Goal: Task Accomplishment & Management: Manage account settings

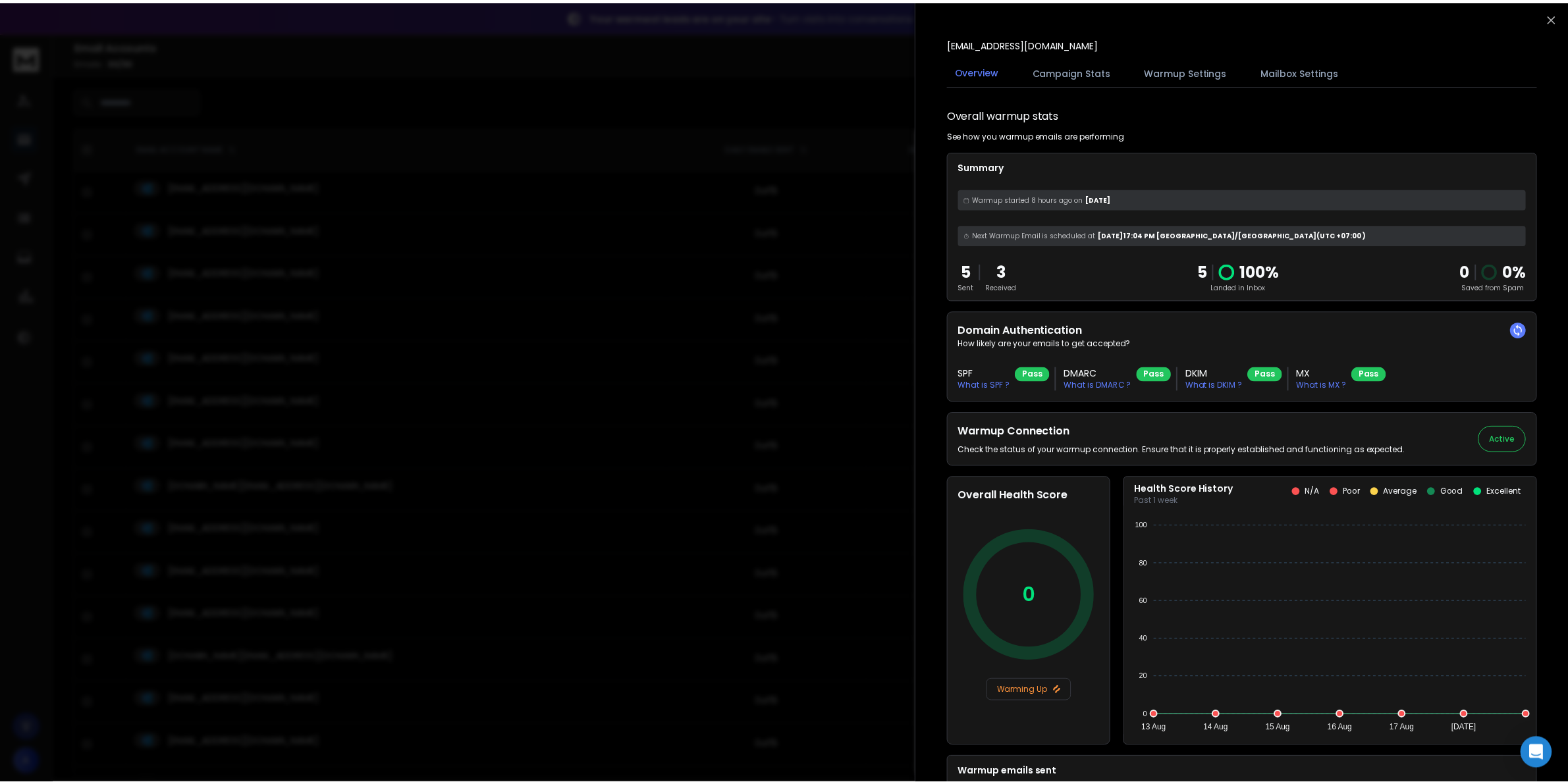
scroll to position [690, 0]
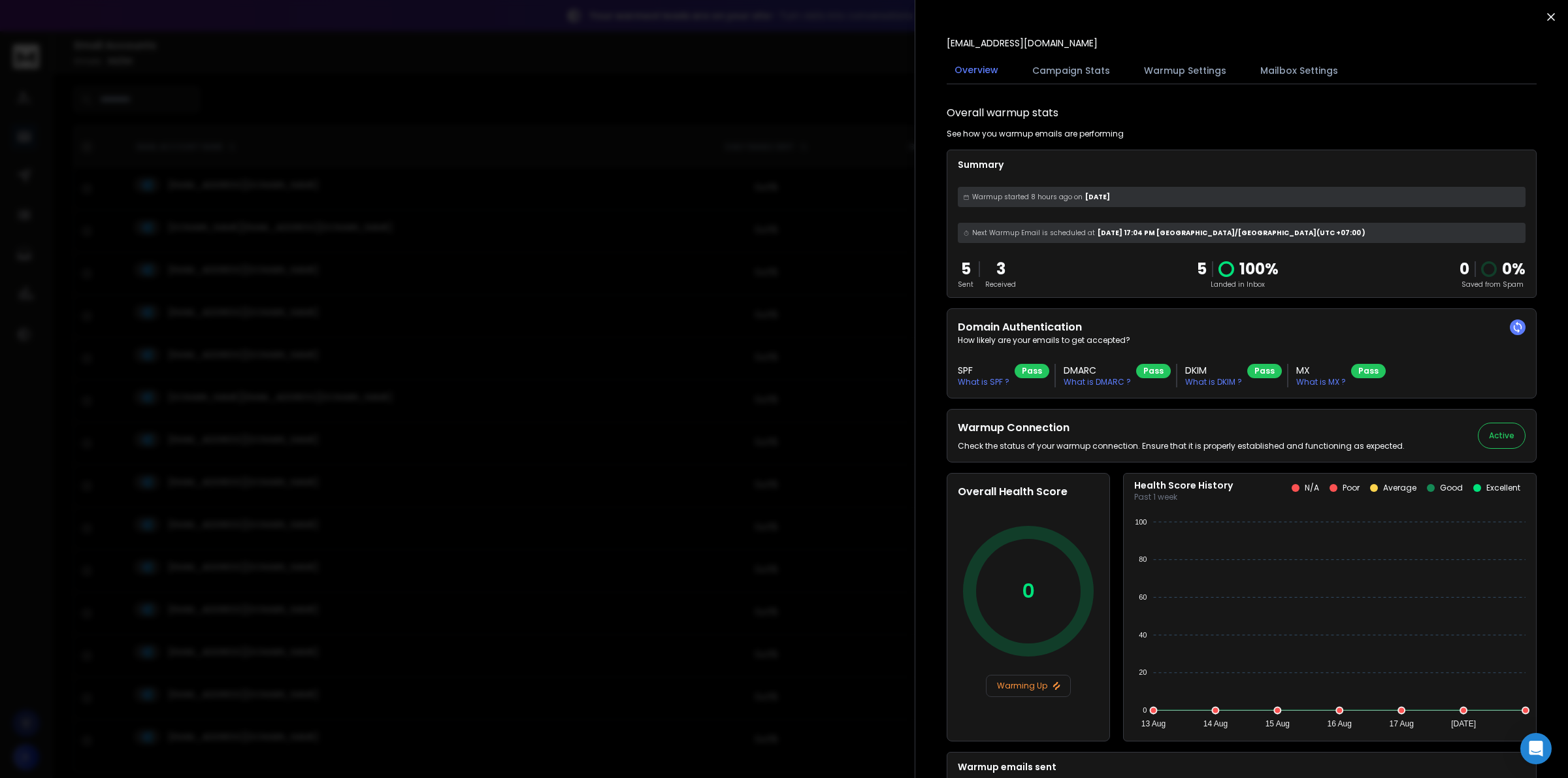
click at [1547, 18] on icon "button" at bounding box center [1551, 17] width 13 height 13
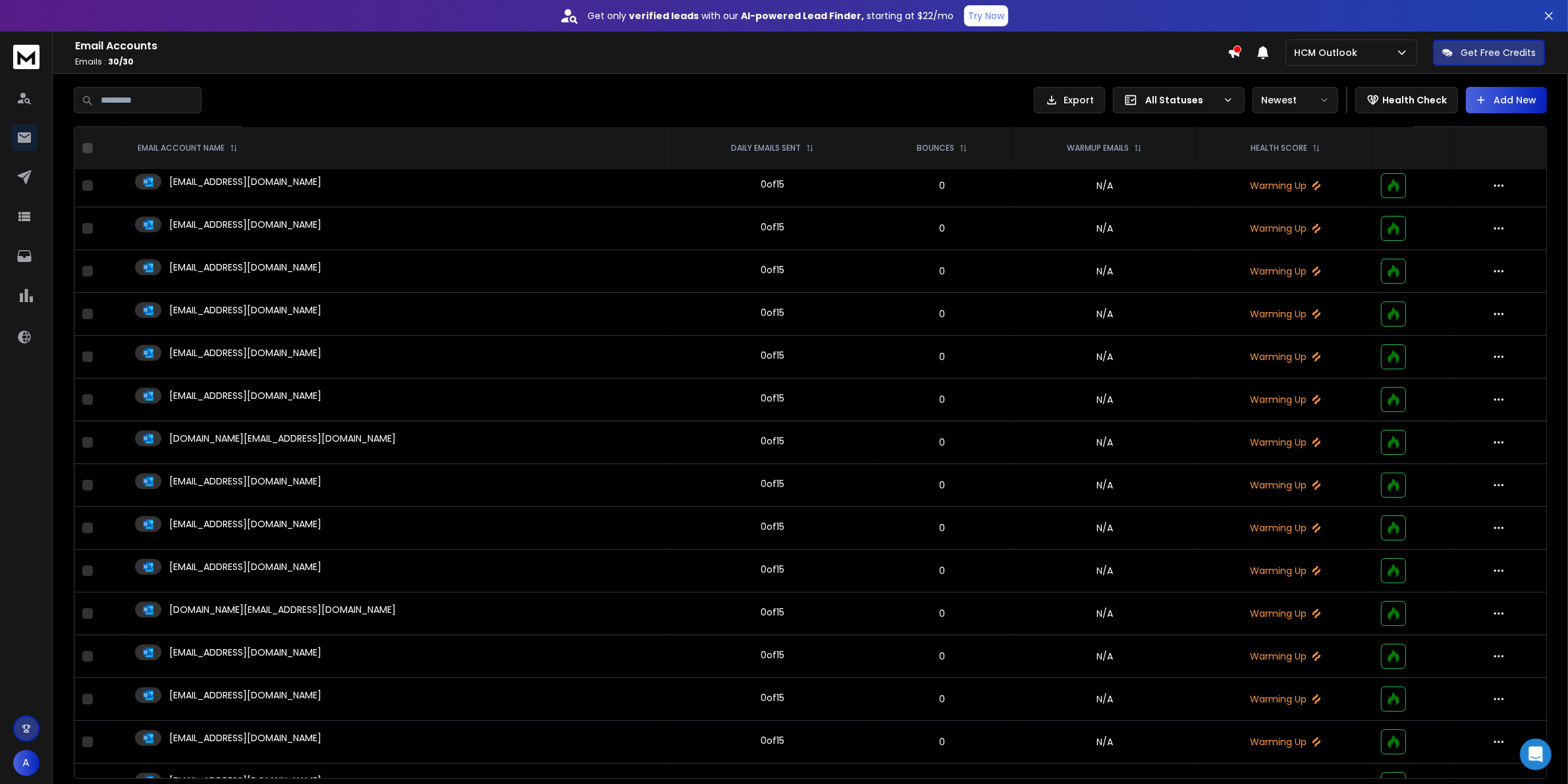
scroll to position [14, 0]
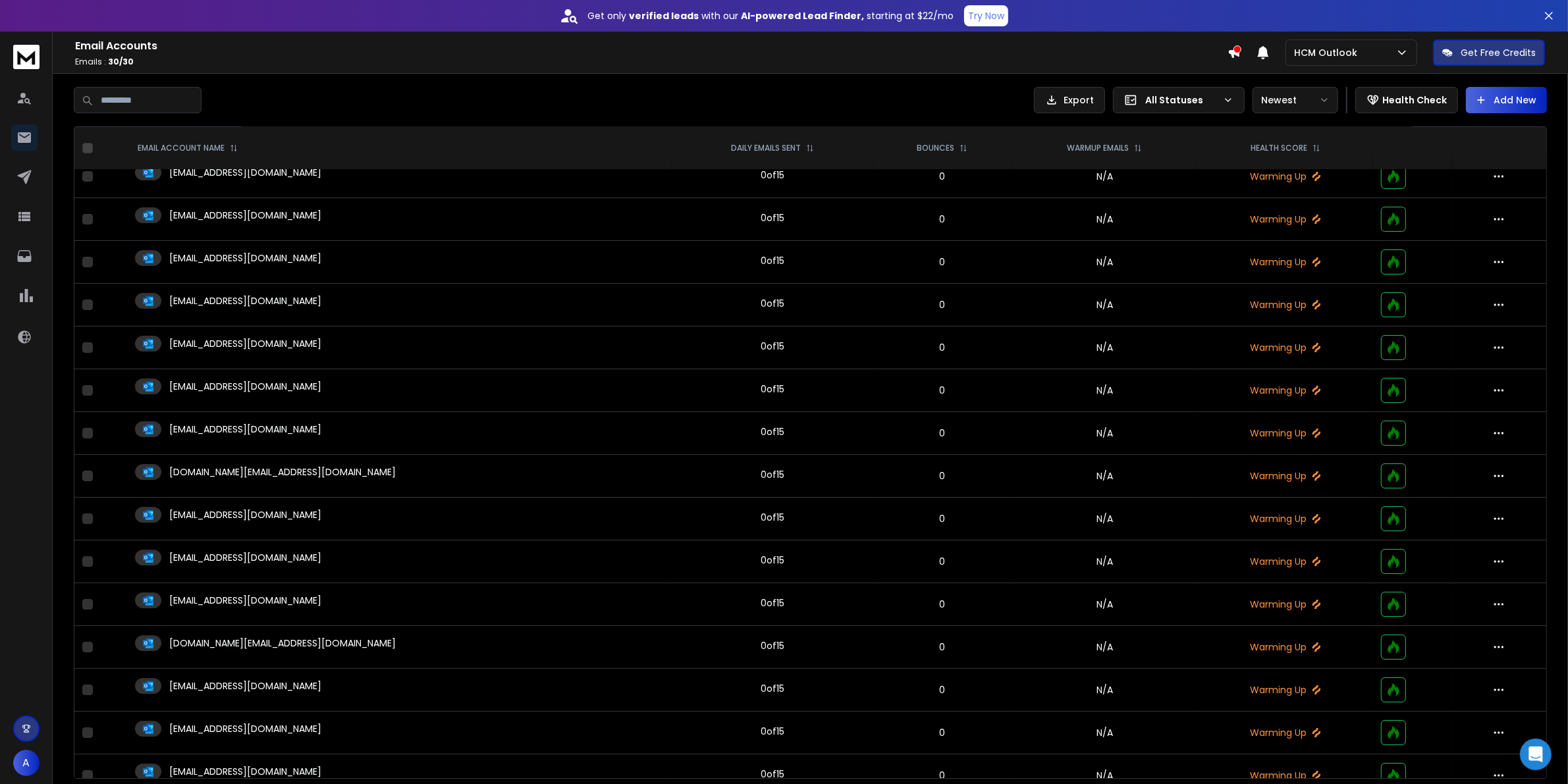
click at [761, 436] on div "0 of 15" at bounding box center [772, 432] width 24 height 13
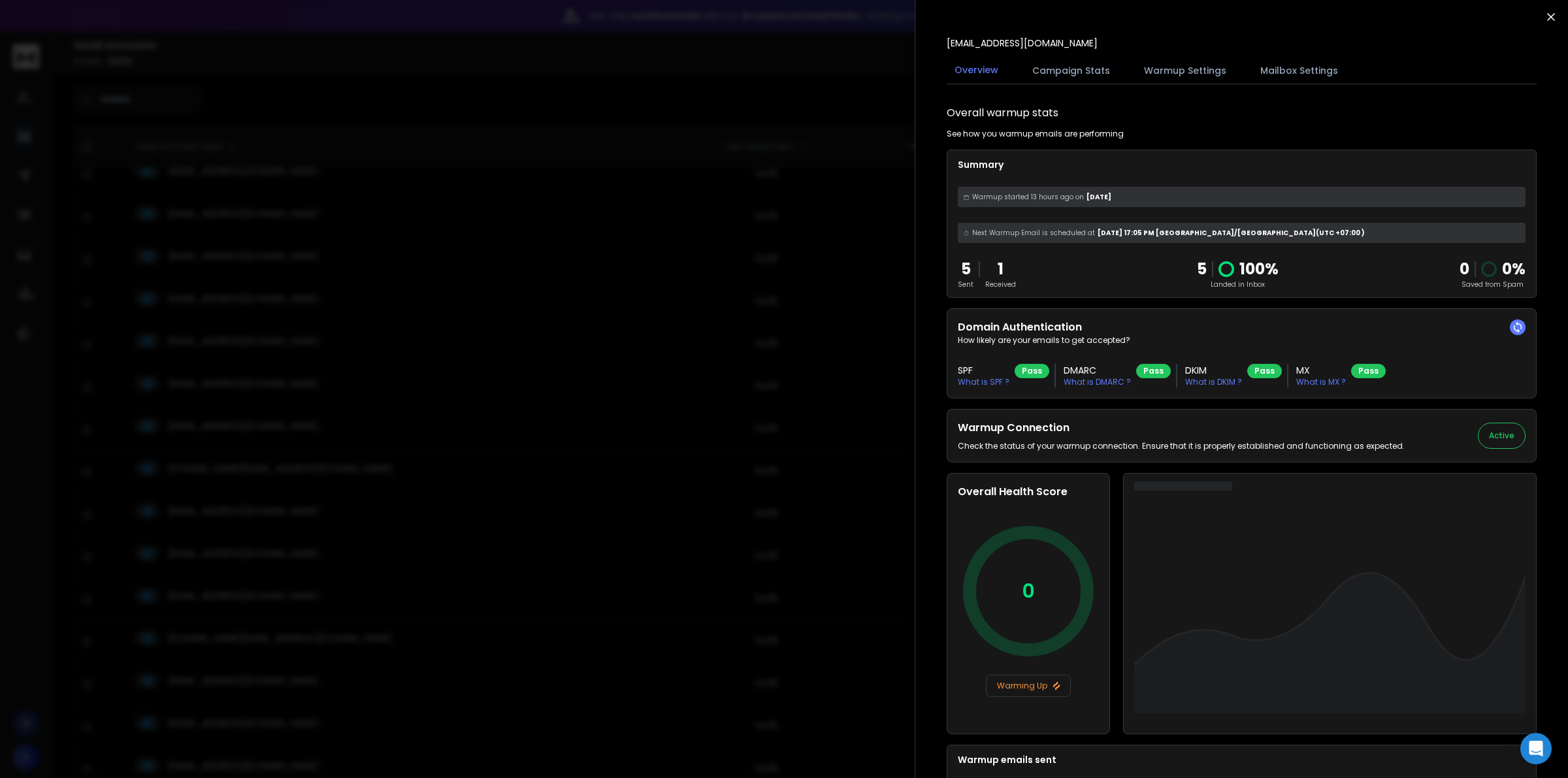
click at [1545, 18] on icon "button" at bounding box center [1551, 17] width 13 height 13
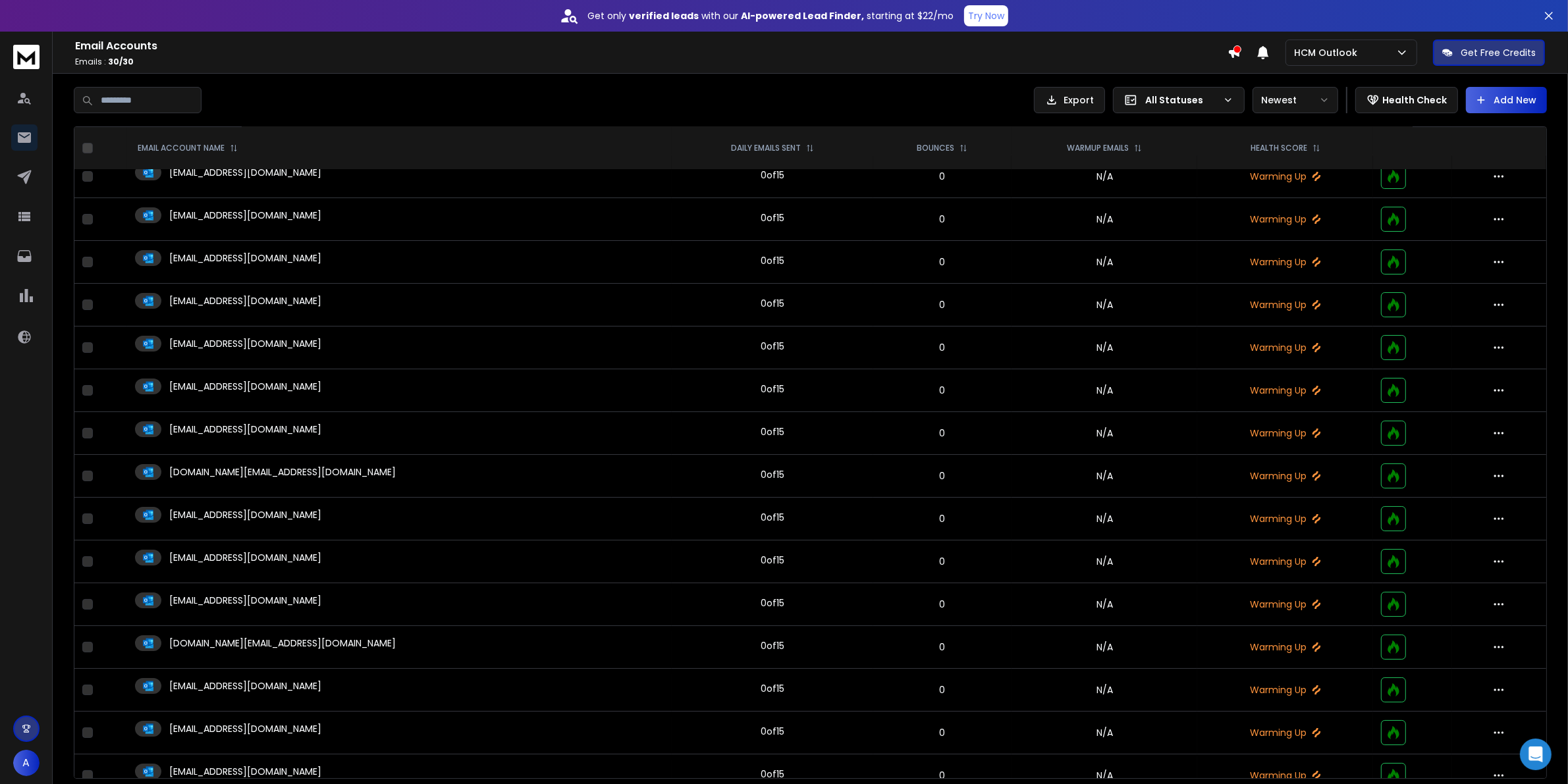
scroll to position [690, 0]
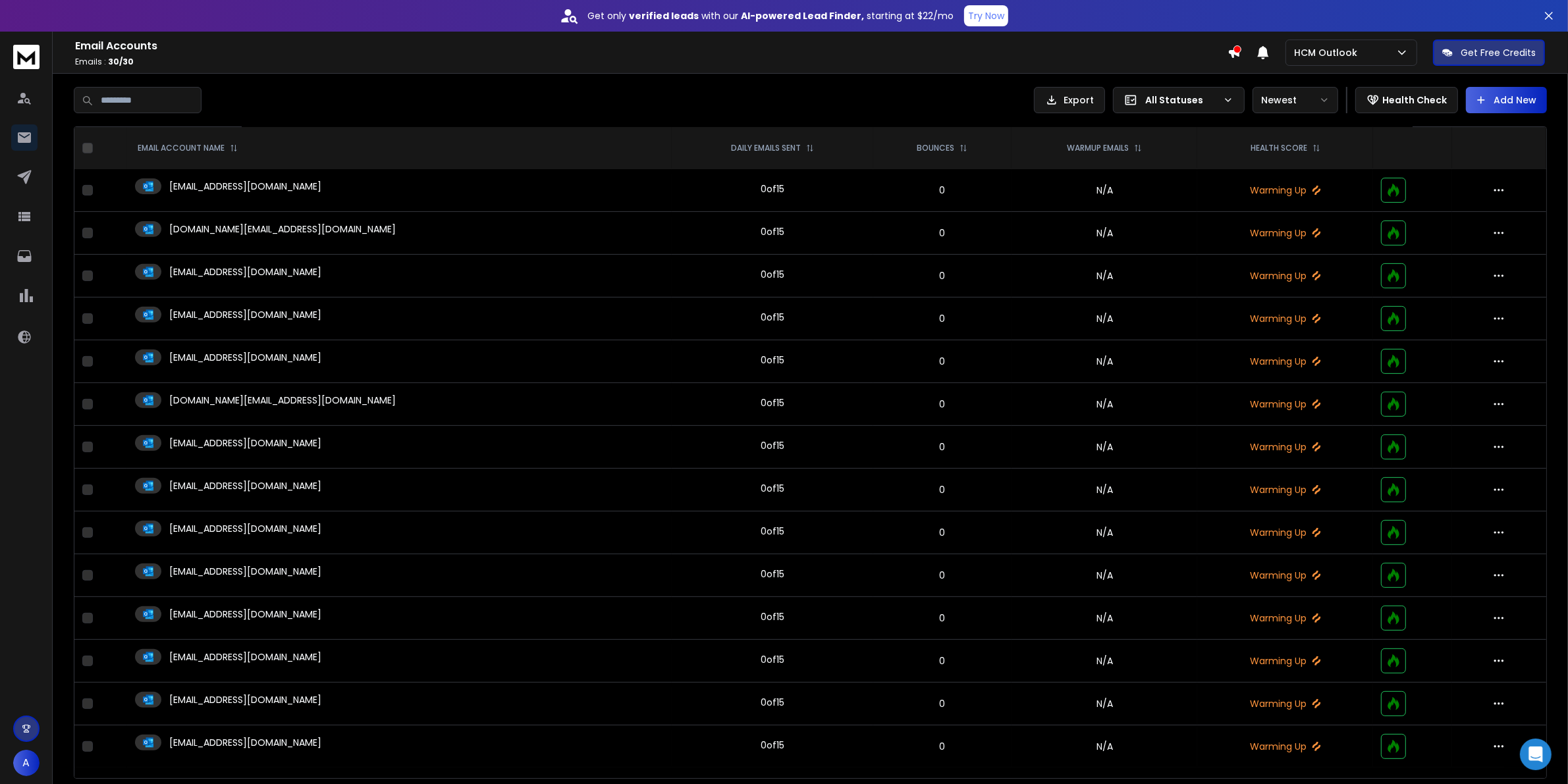
click at [738, 494] on td "0 of 15" at bounding box center [772, 486] width 201 height 34
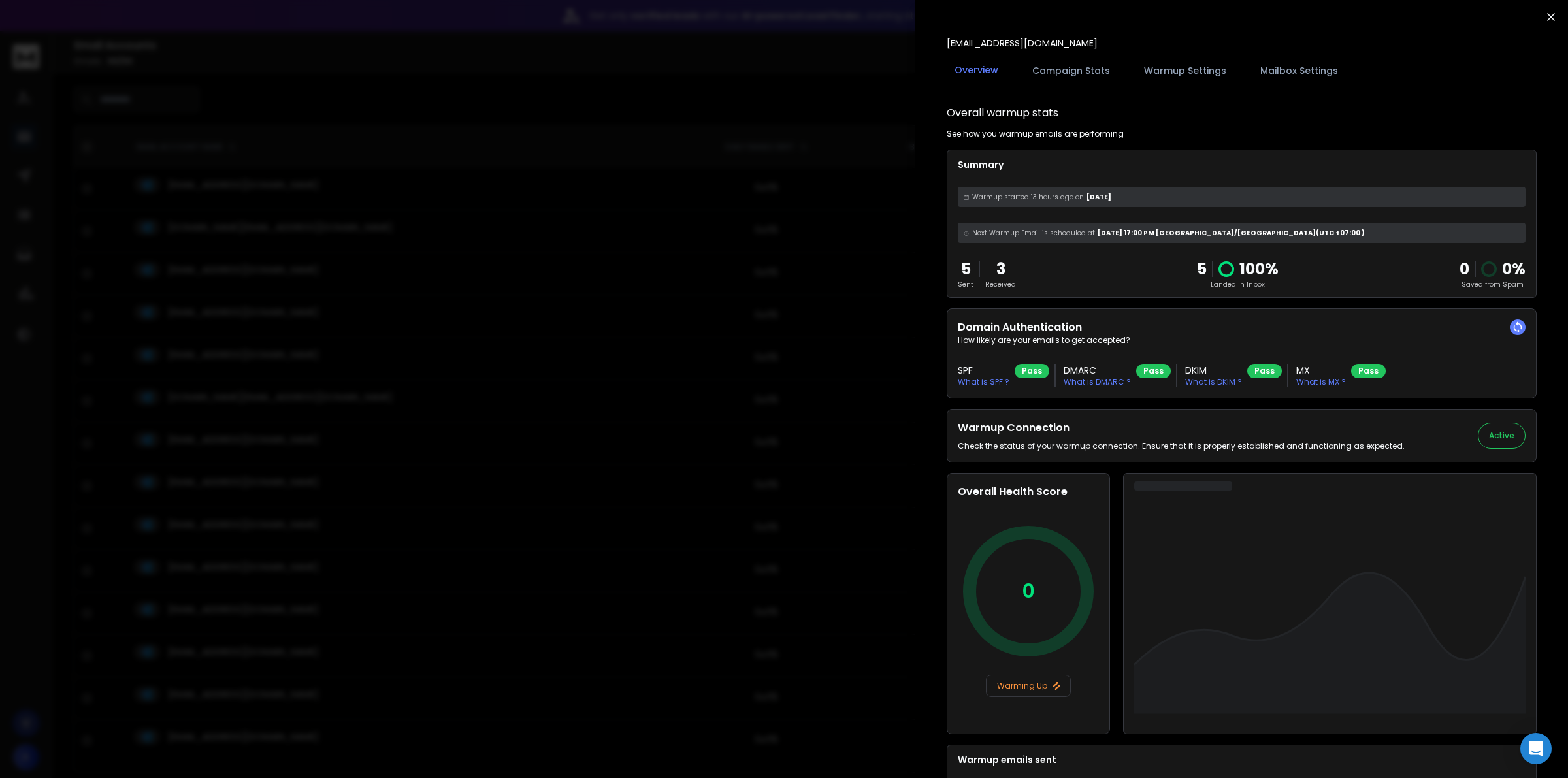
click at [1549, 17] on icon "button" at bounding box center [1551, 17] width 7 height 7
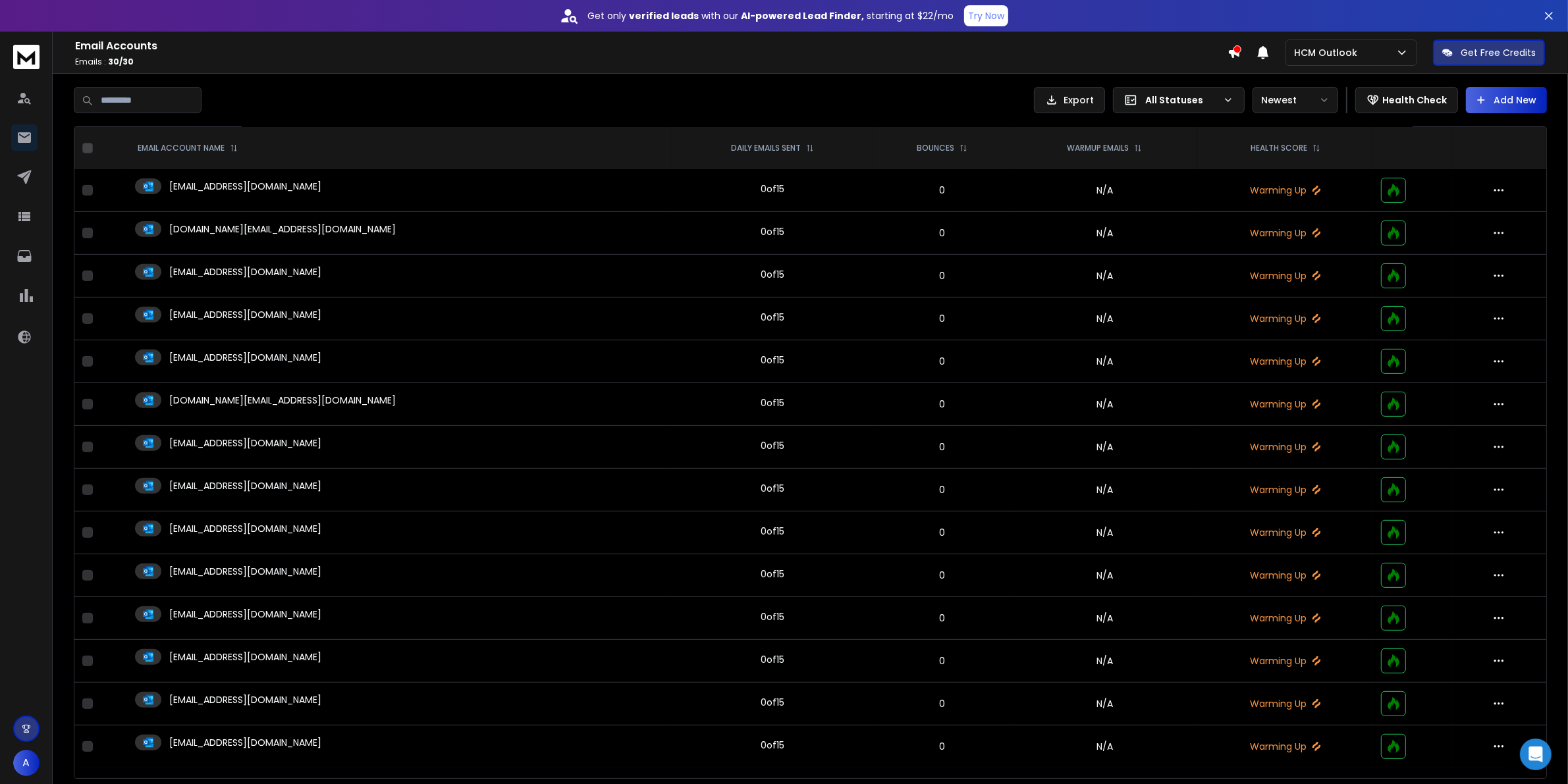
scroll to position [0, 0]
click at [724, 198] on td "0 of 15" at bounding box center [772, 187] width 201 height 34
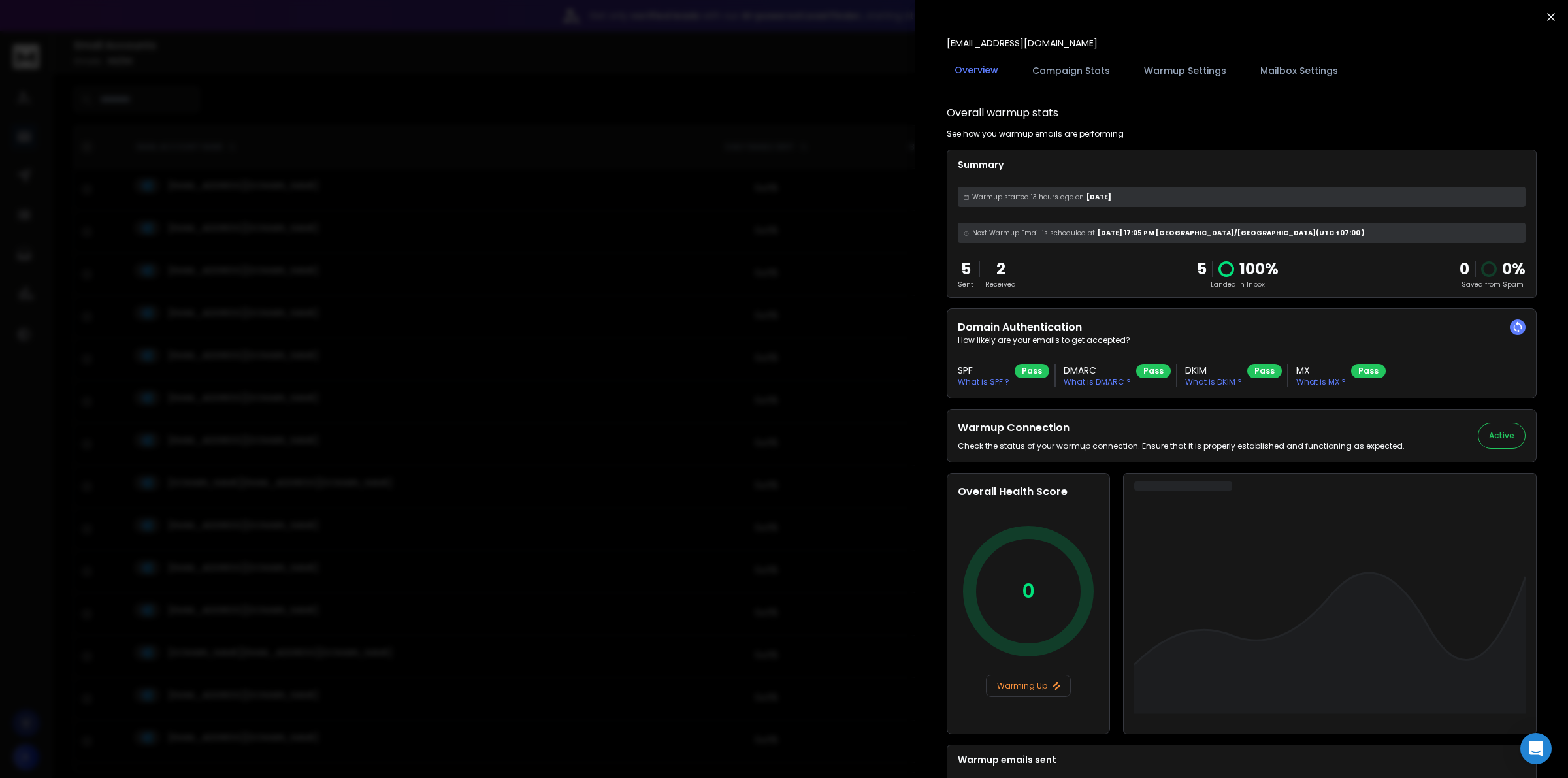
click at [1548, 16] on icon "button" at bounding box center [1551, 17] width 7 height 7
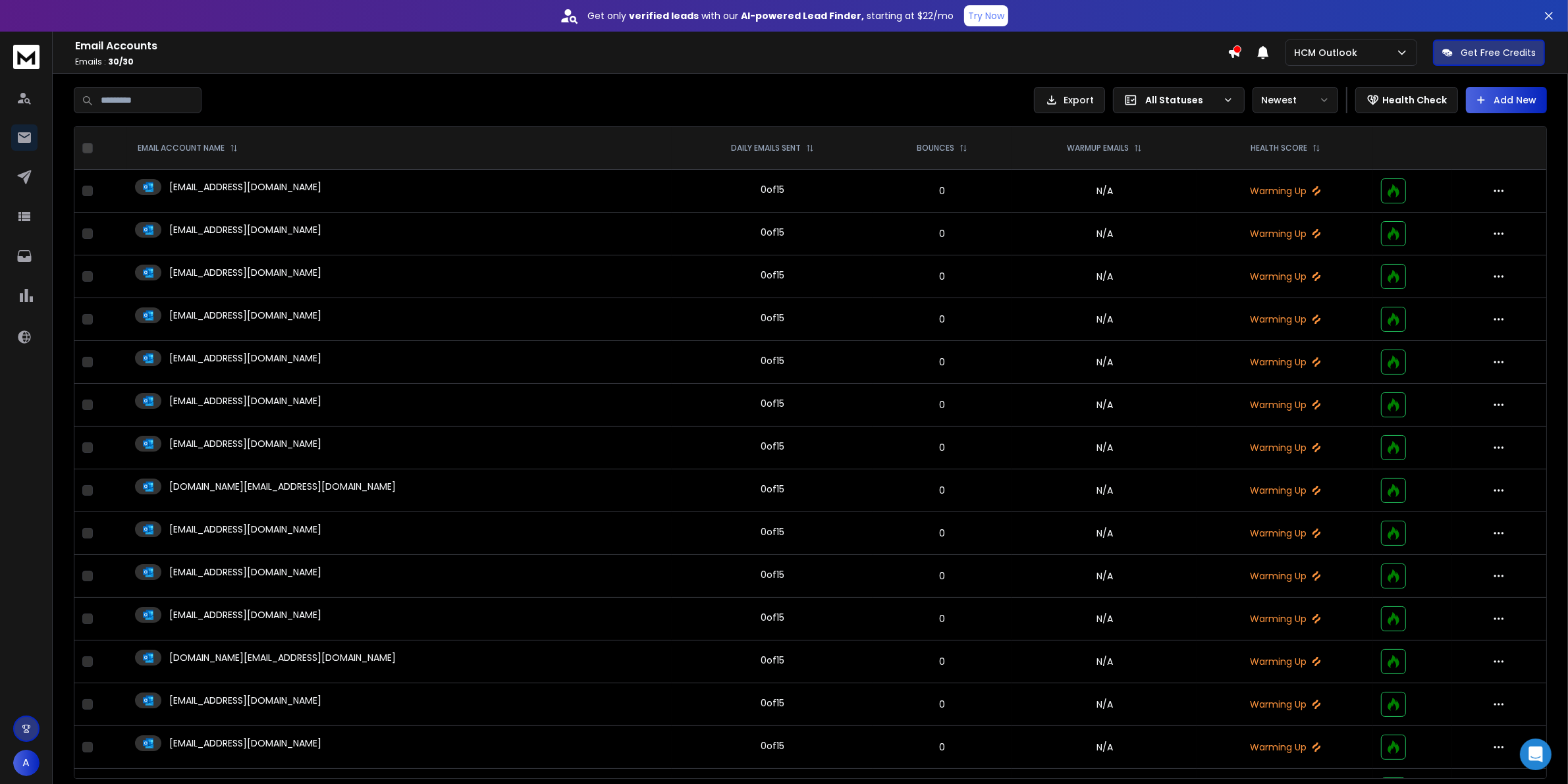
click at [761, 230] on div "0 of 15" at bounding box center [772, 233] width 24 height 13
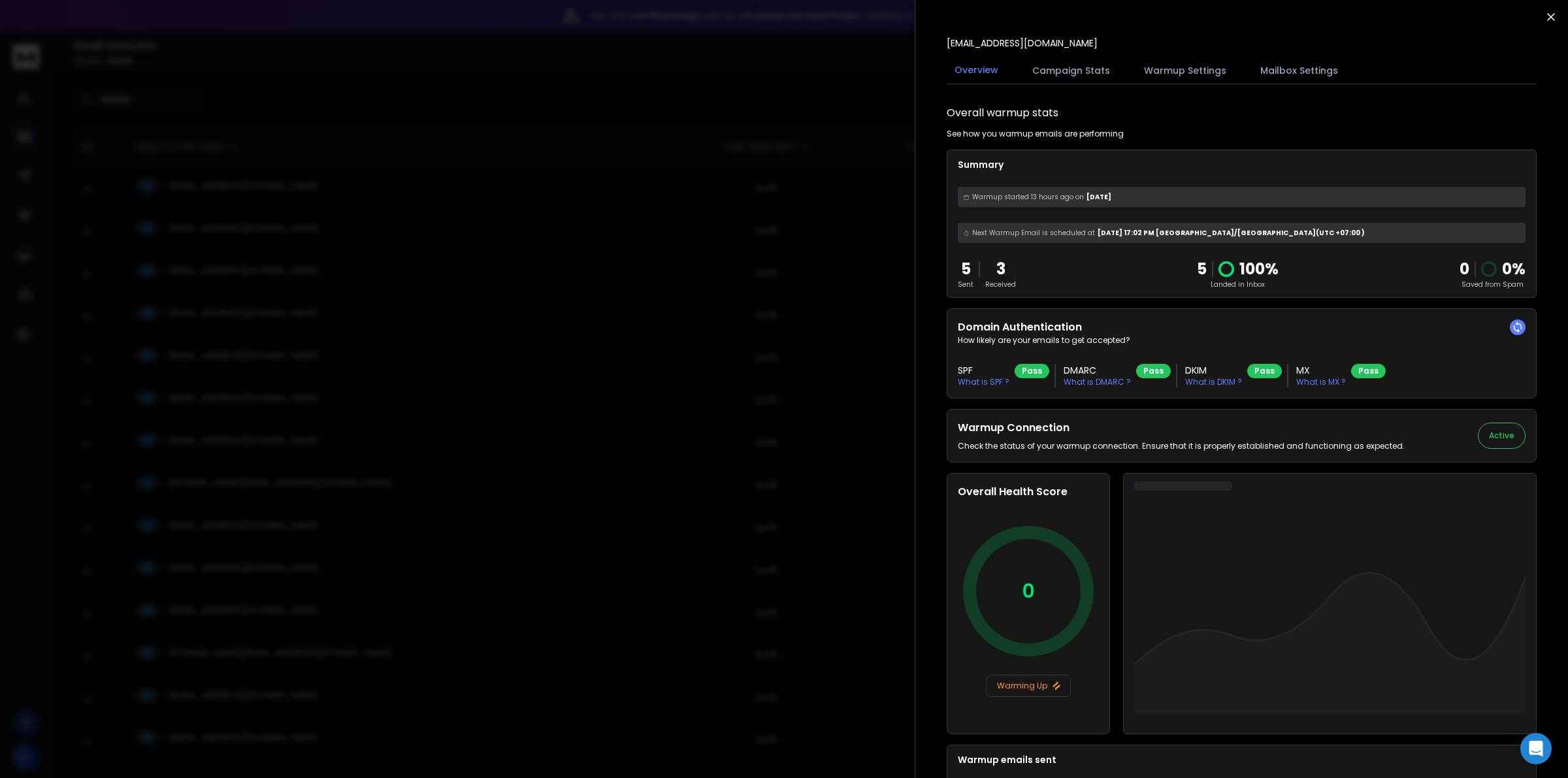
click at [1549, 18] on icon "button" at bounding box center [1551, 17] width 7 height 7
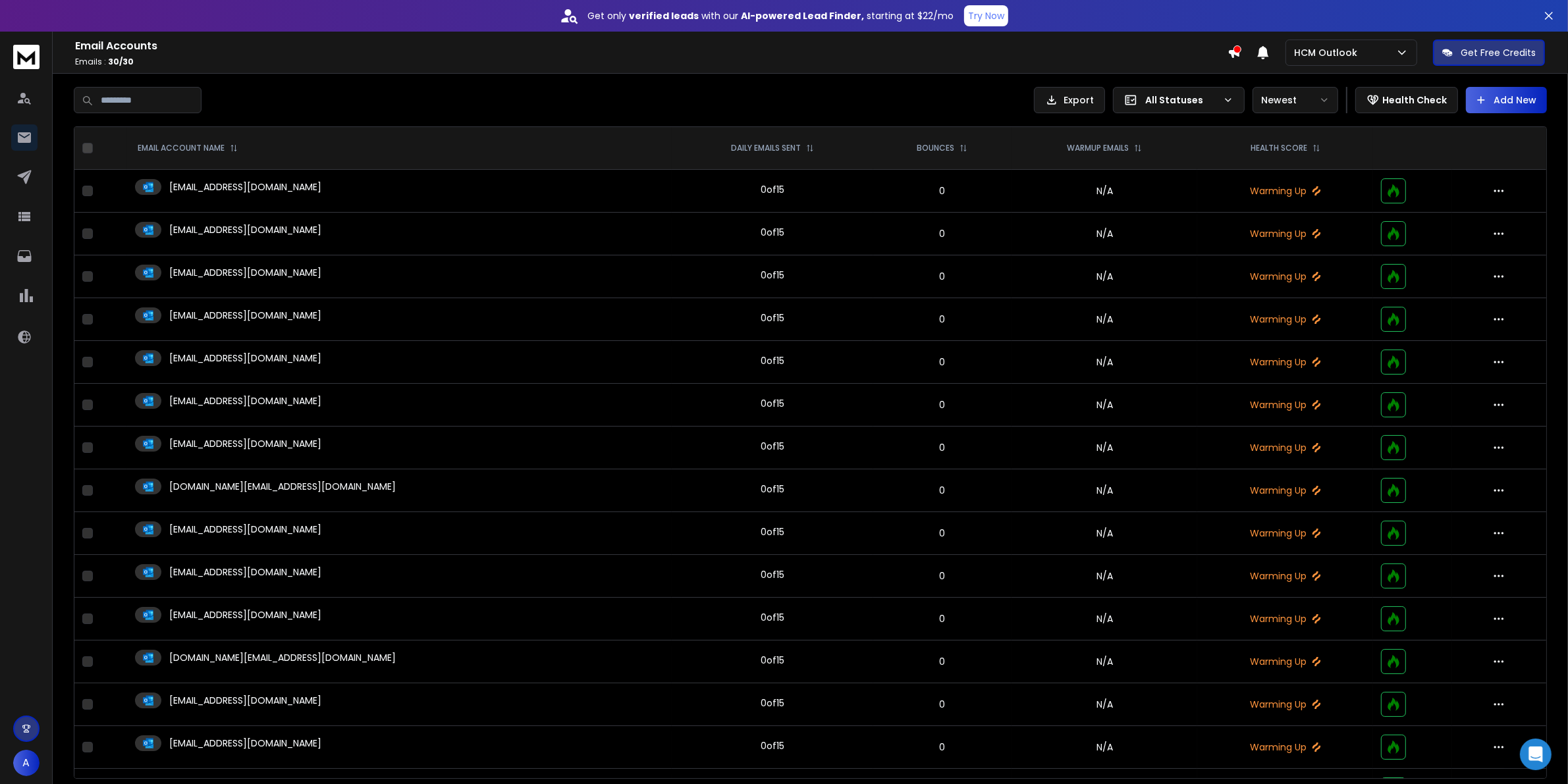
click at [761, 323] on div "0 of 15" at bounding box center [772, 318] width 24 height 13
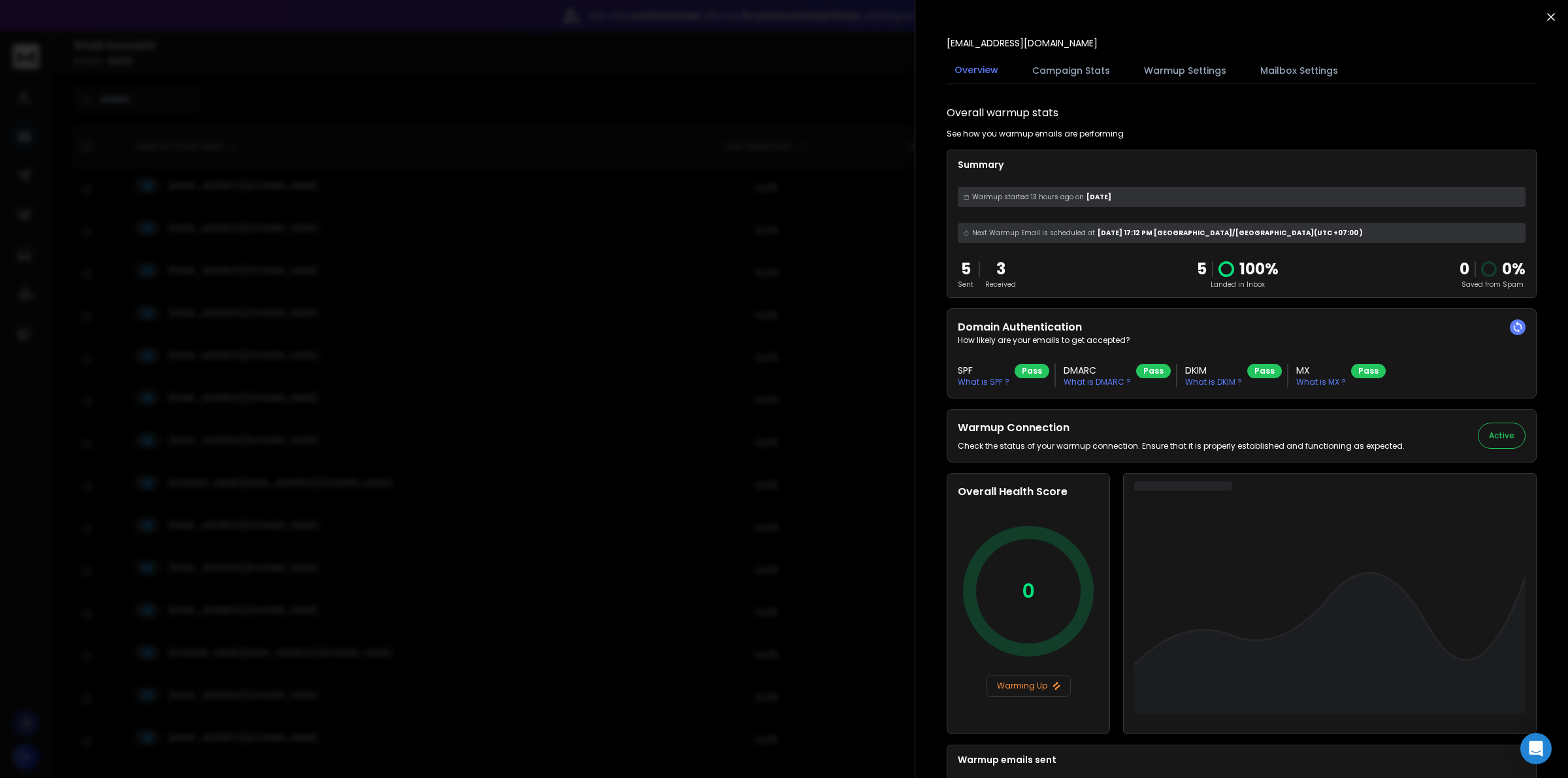
click at [1549, 17] on icon "button" at bounding box center [1551, 17] width 13 height 13
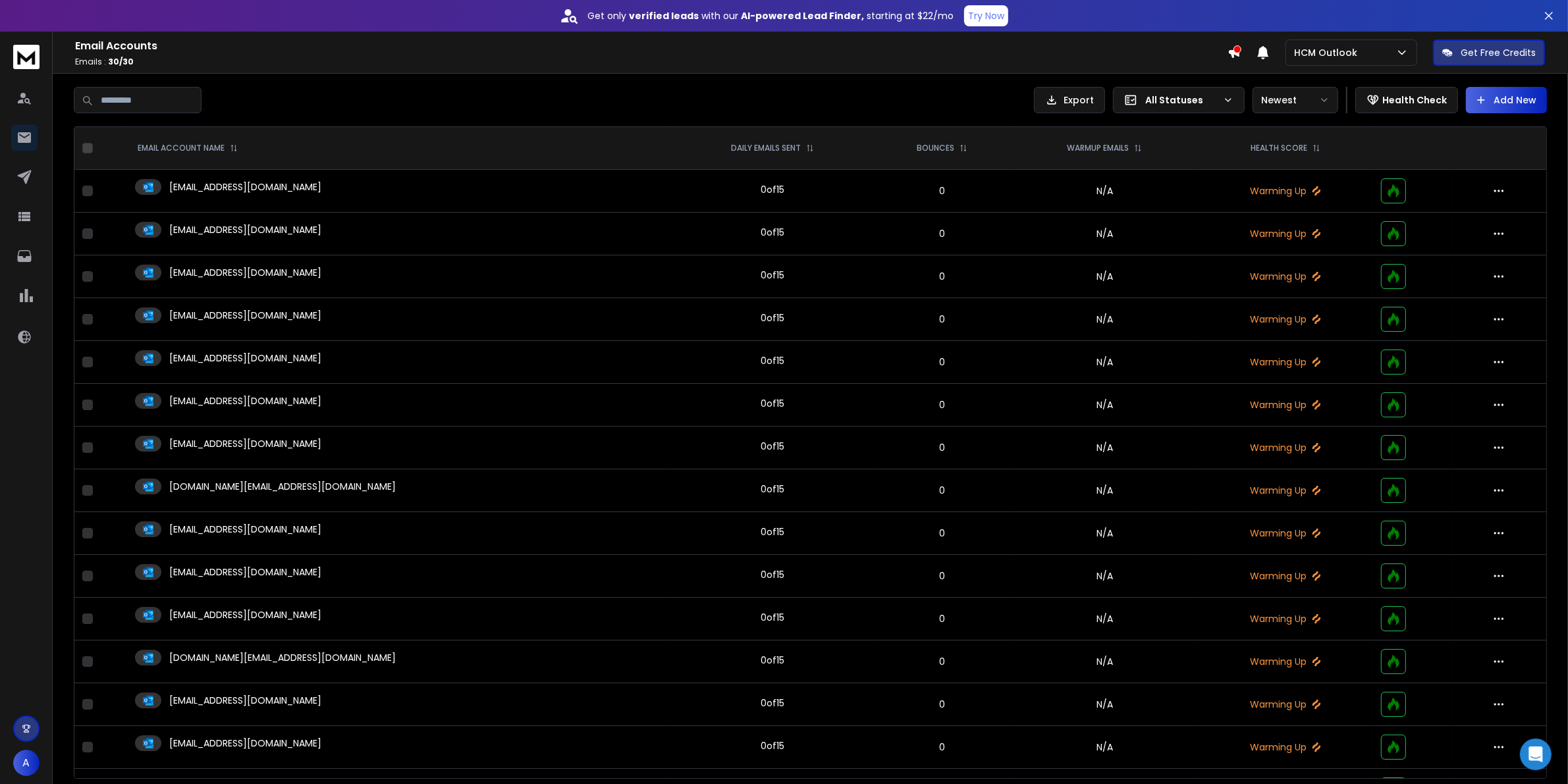
click at [251, 320] on p "[EMAIL_ADDRESS][DOMAIN_NAME]" at bounding box center [245, 315] width 152 height 13
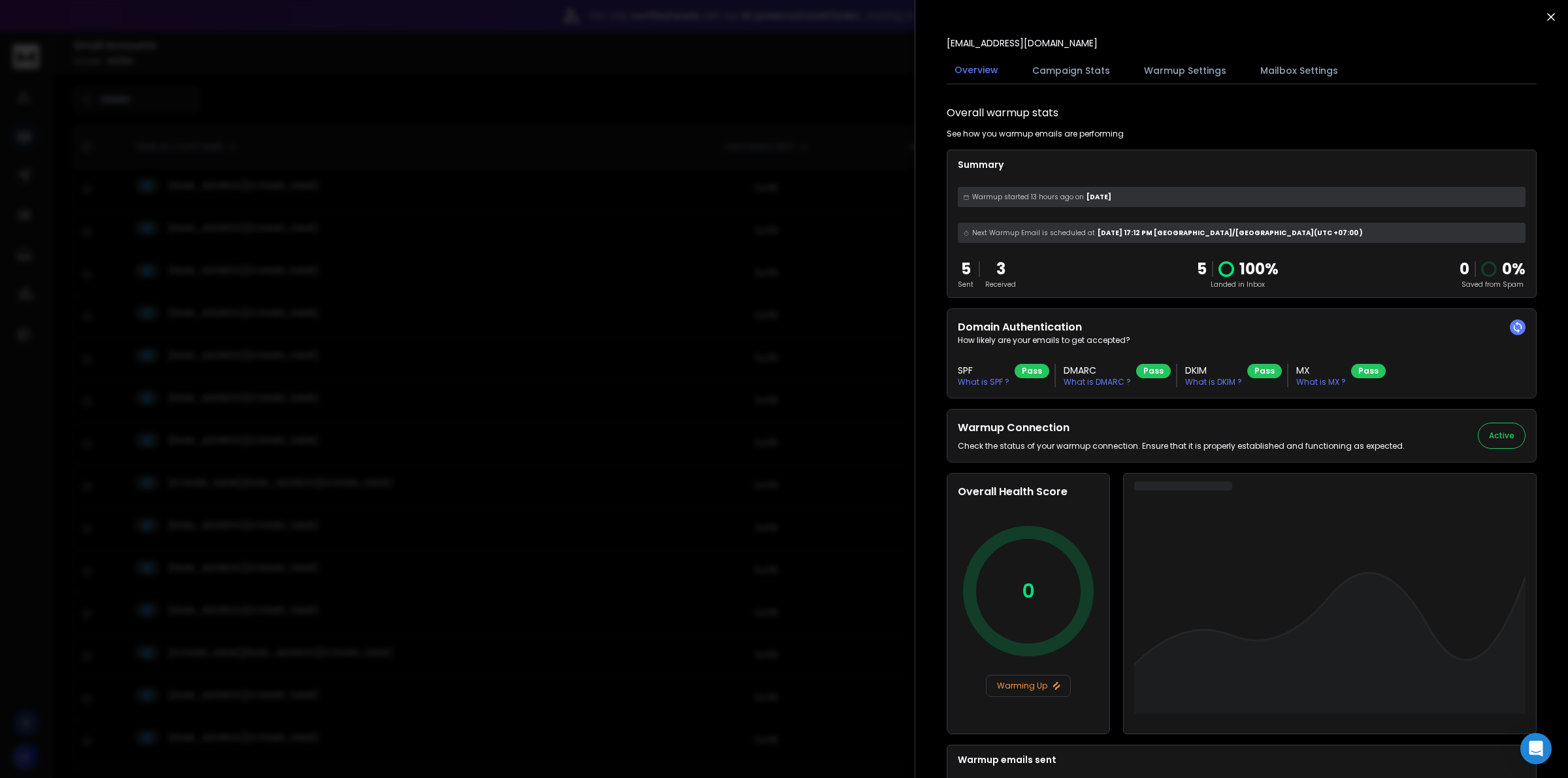
click at [1546, 18] on icon "button" at bounding box center [1551, 17] width 13 height 13
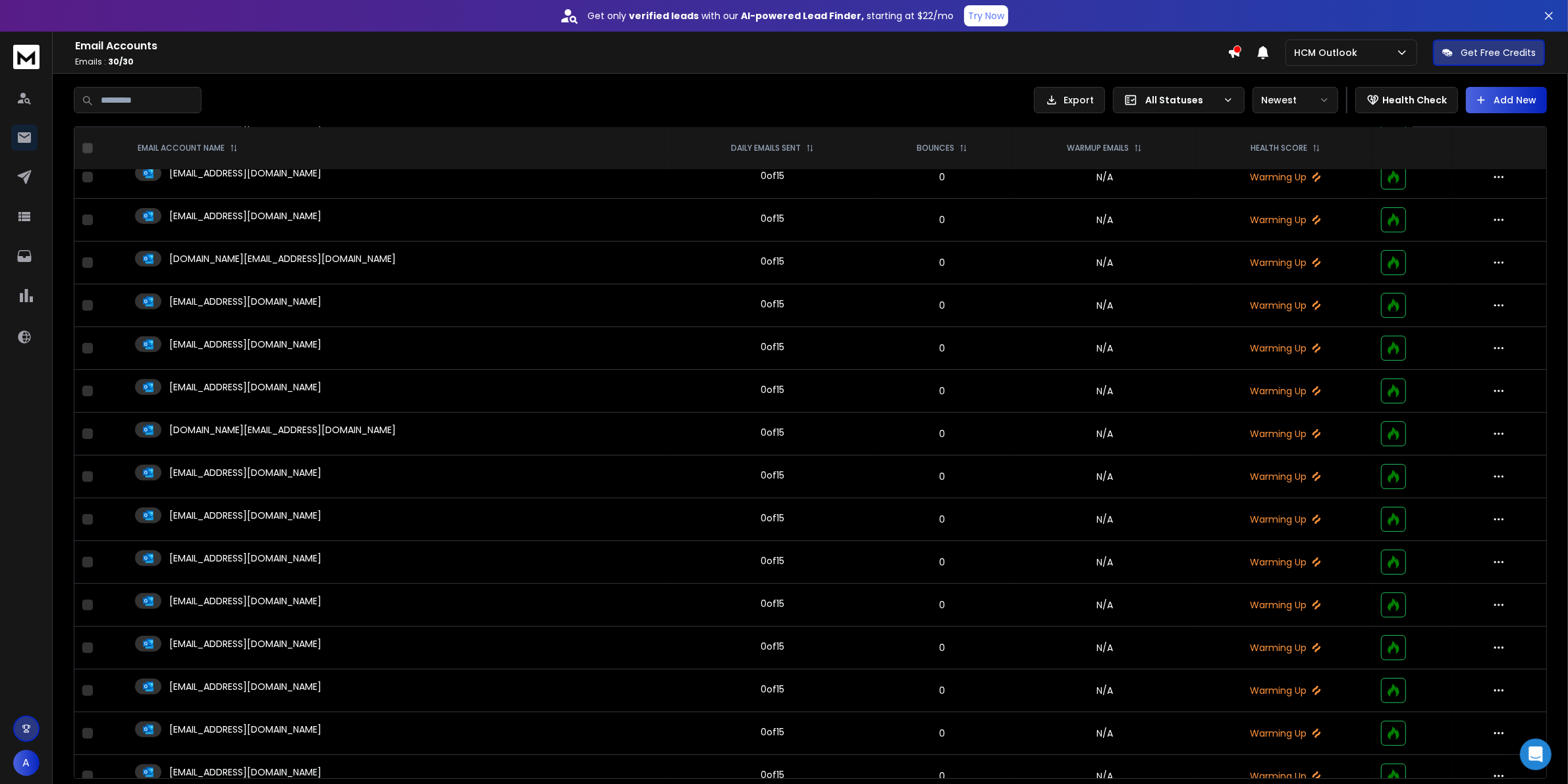
scroll to position [670, 0]
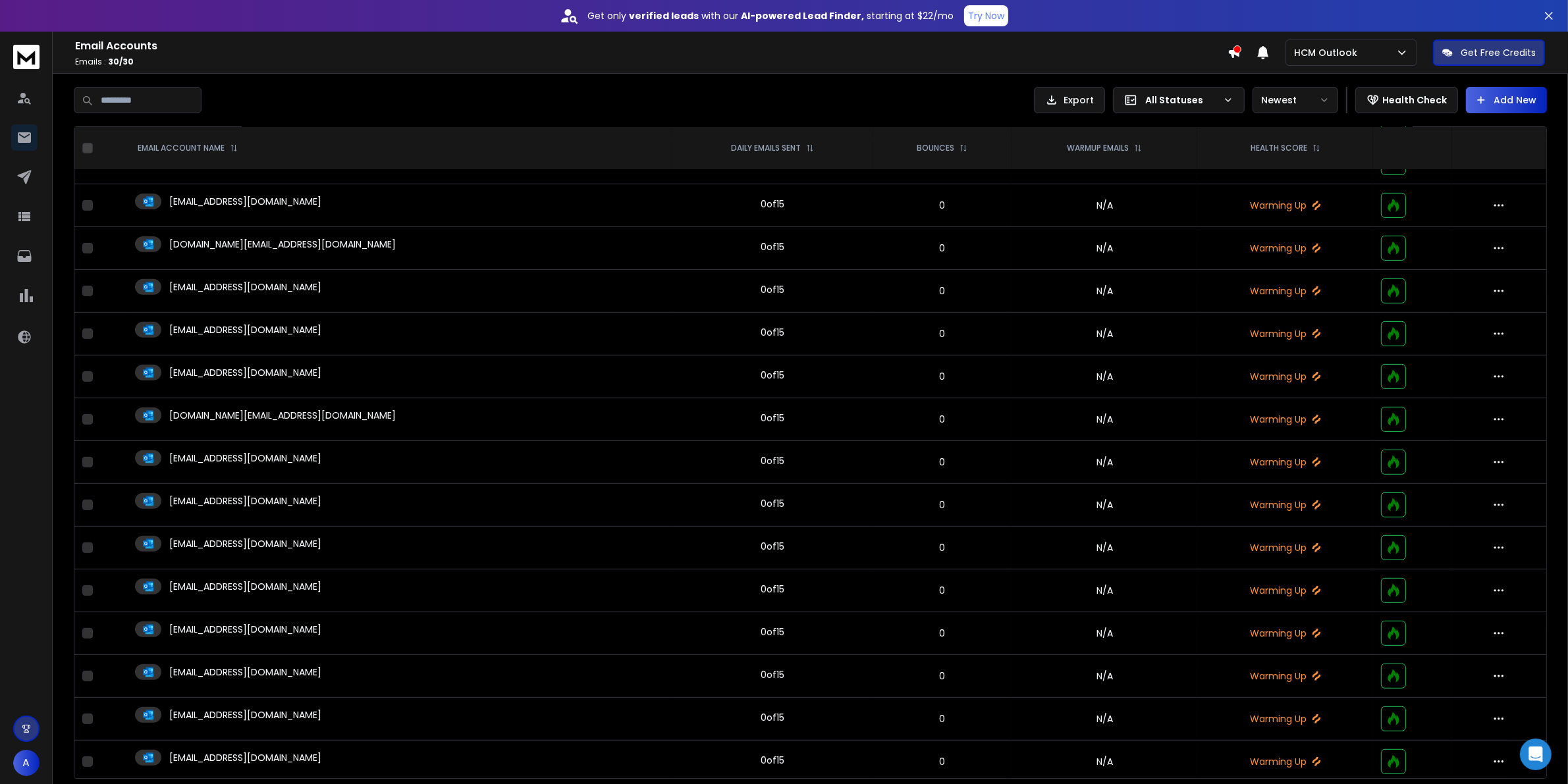
click at [761, 670] on td "0 of 15" at bounding box center [772, 672] width 201 height 34
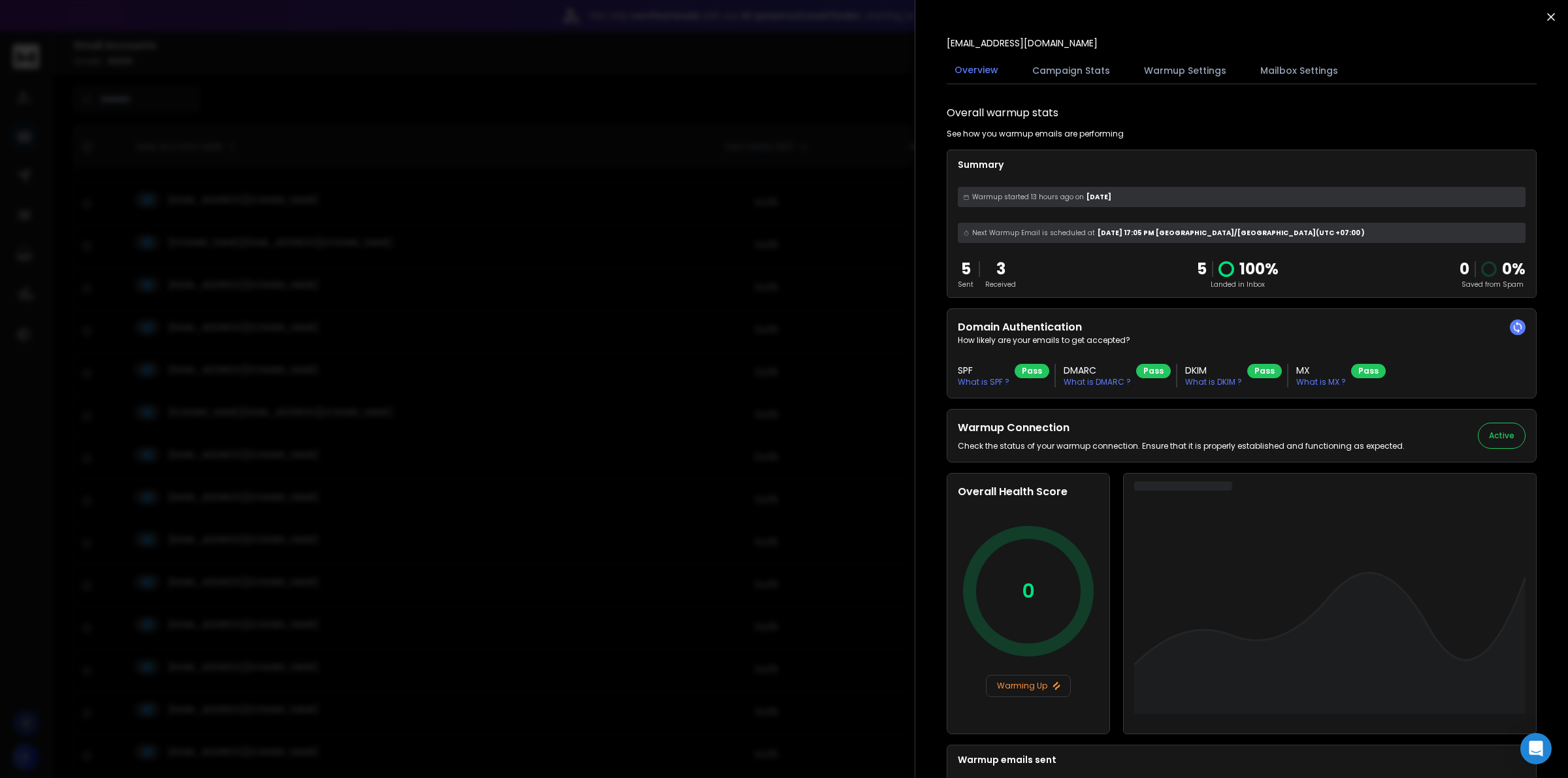
click at [1550, 18] on icon "button" at bounding box center [1551, 17] width 7 height 7
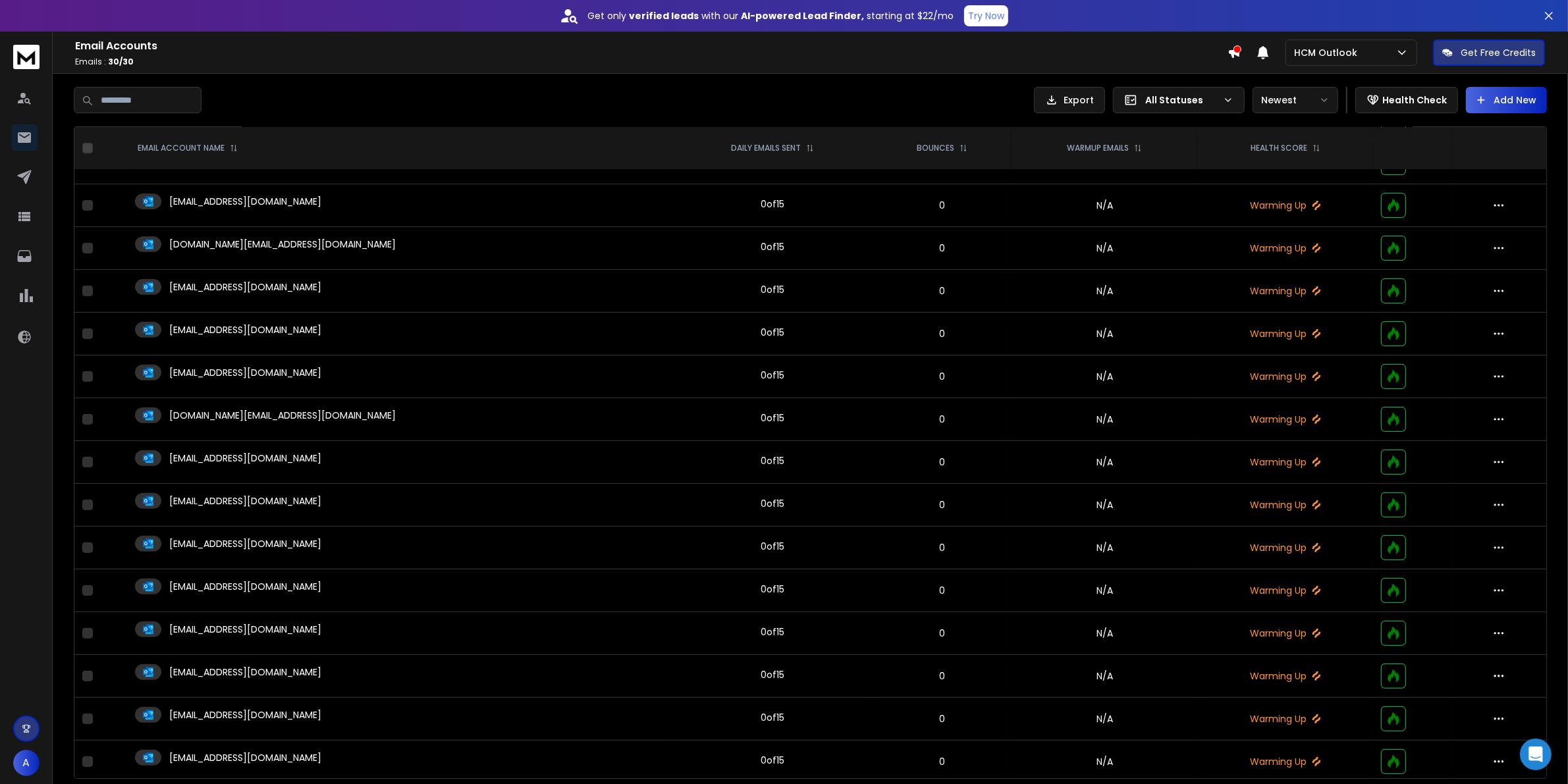
scroll to position [690, 0]
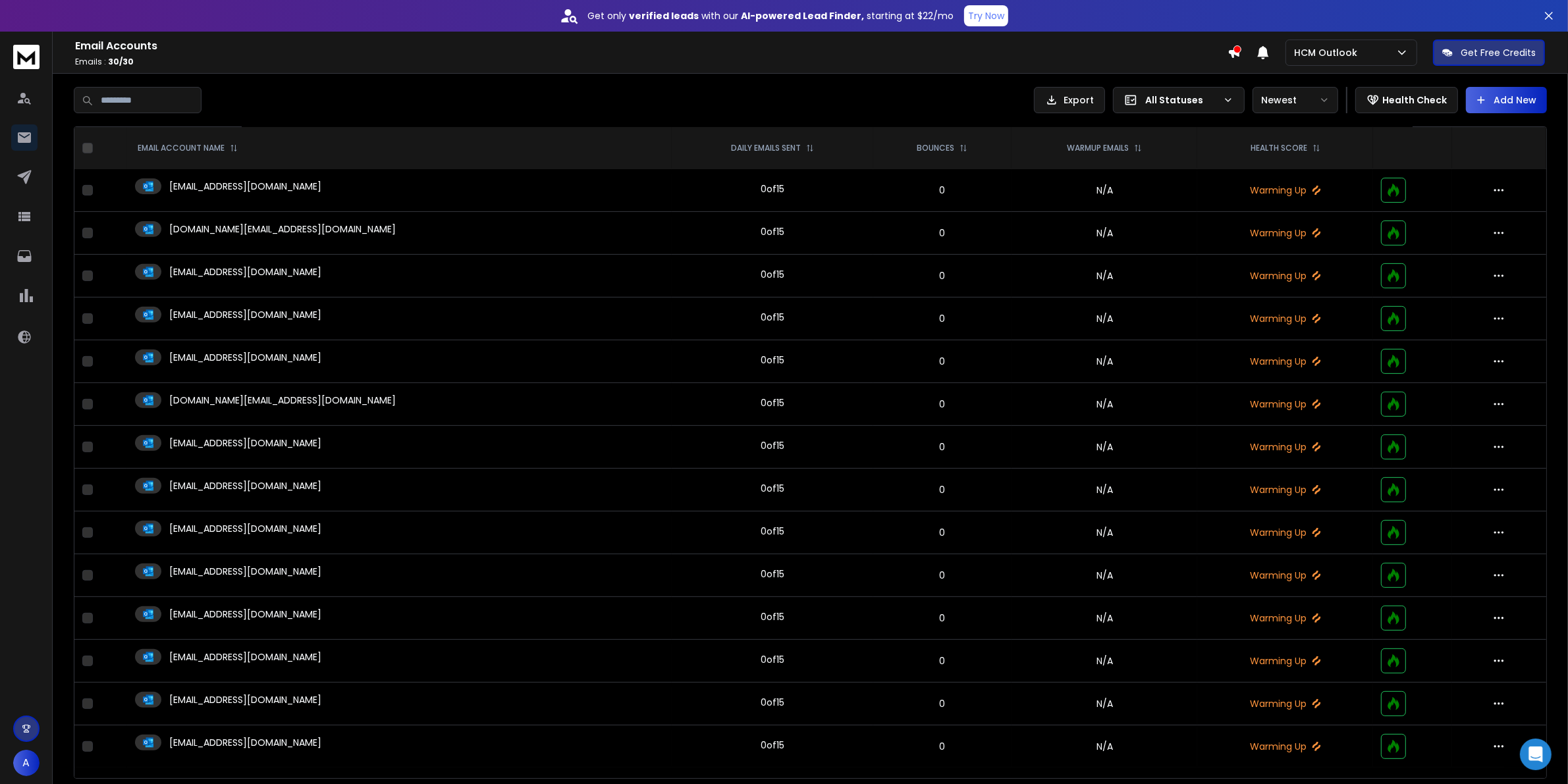
click at [789, 708] on td "0 of 15" at bounding box center [772, 700] width 201 height 34
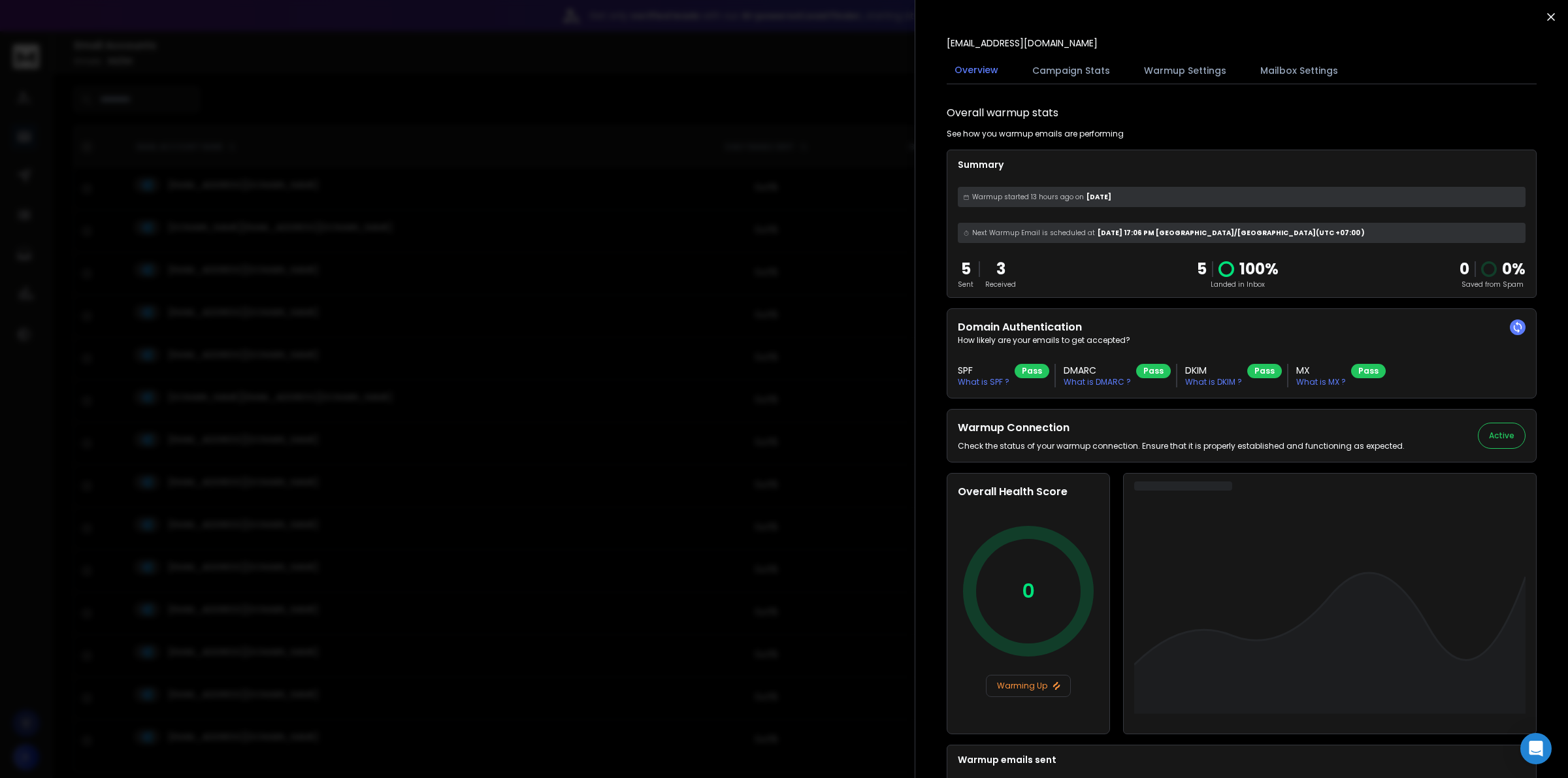
click at [1547, 10] on icon "button" at bounding box center [1551, 17] width 13 height 13
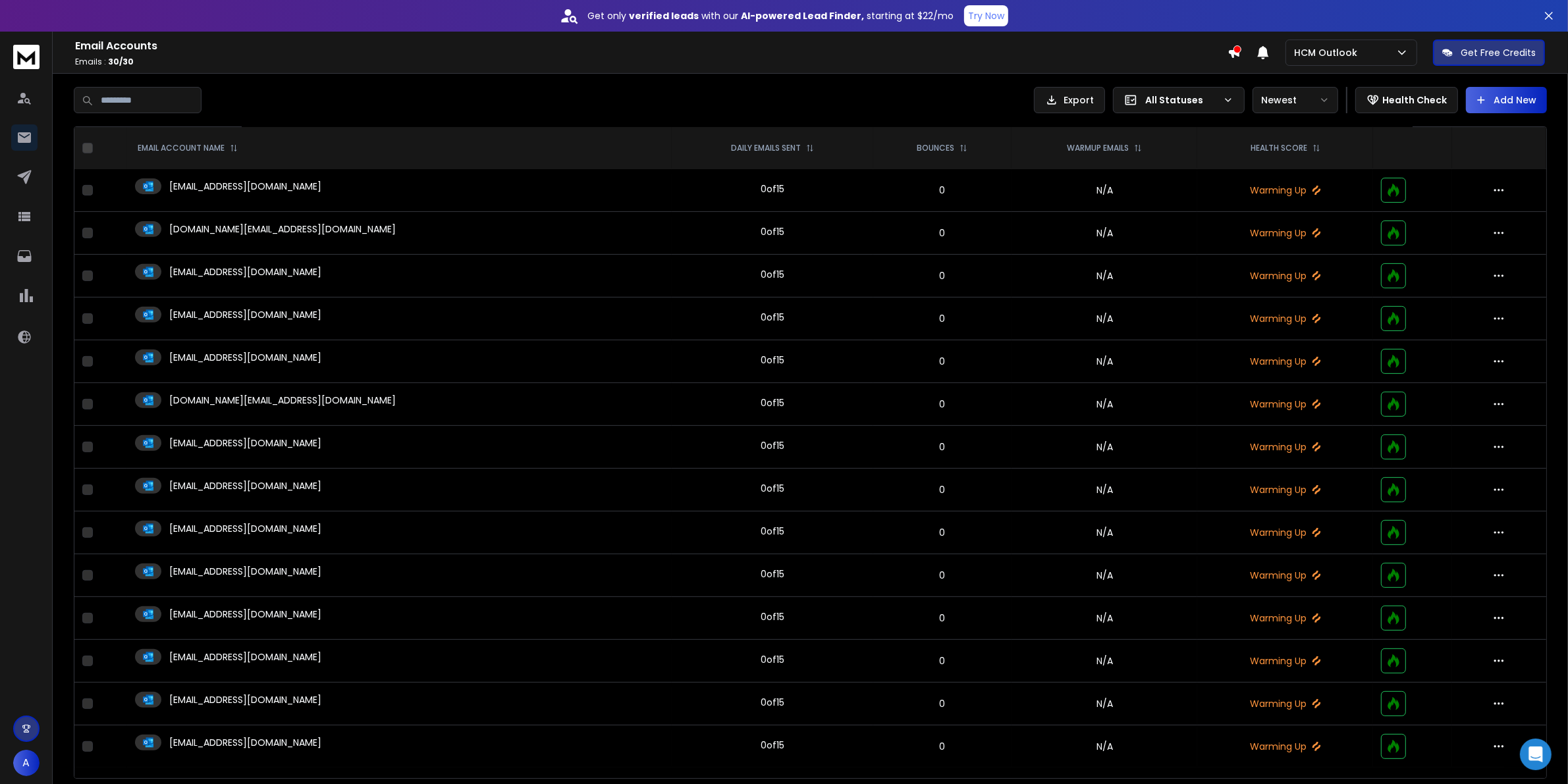
scroll to position [0, 0]
click at [798, 288] on td "0 of 15" at bounding box center [772, 273] width 201 height 34
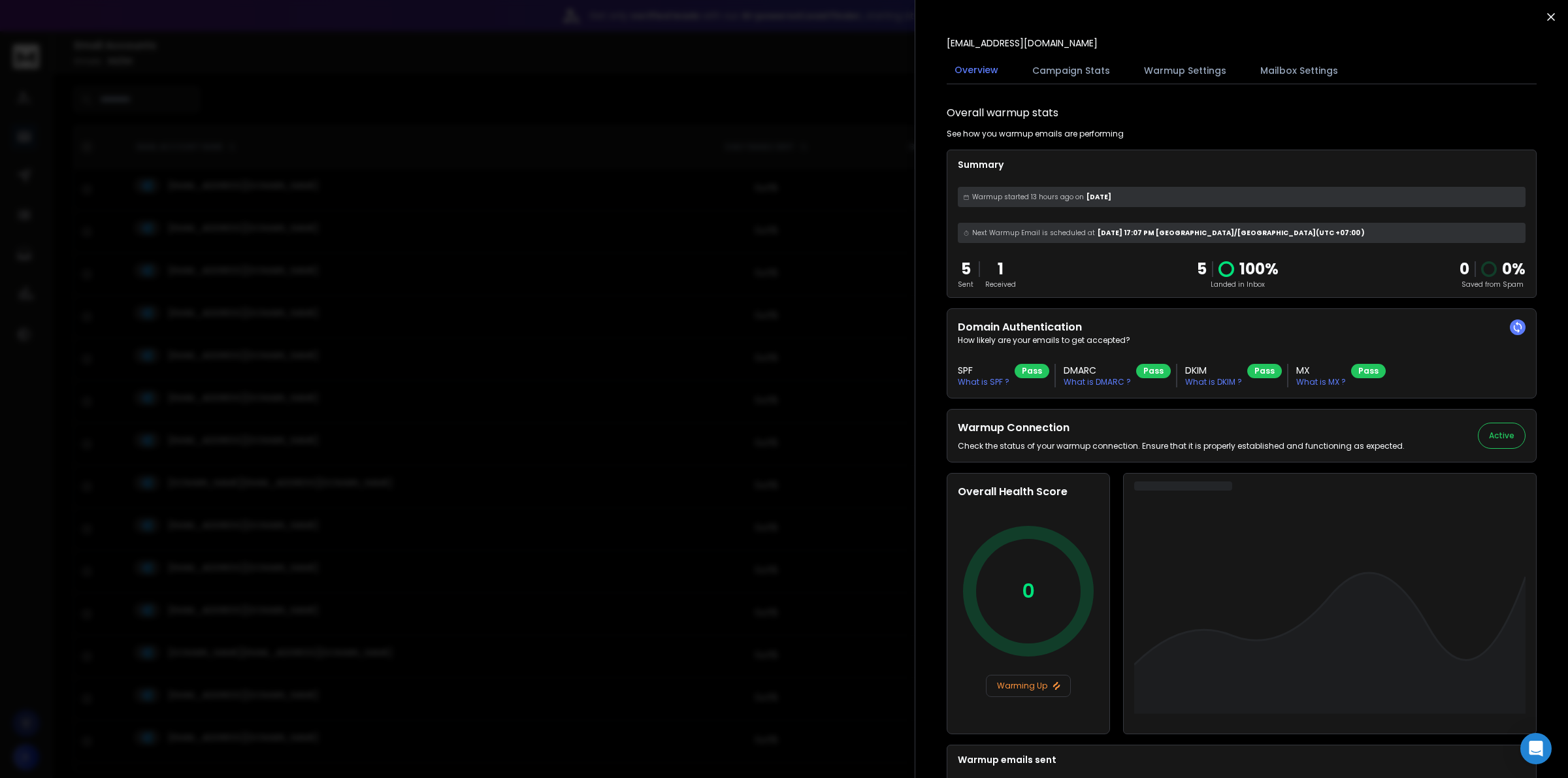
click at [1546, 20] on icon "button" at bounding box center [1551, 17] width 13 height 13
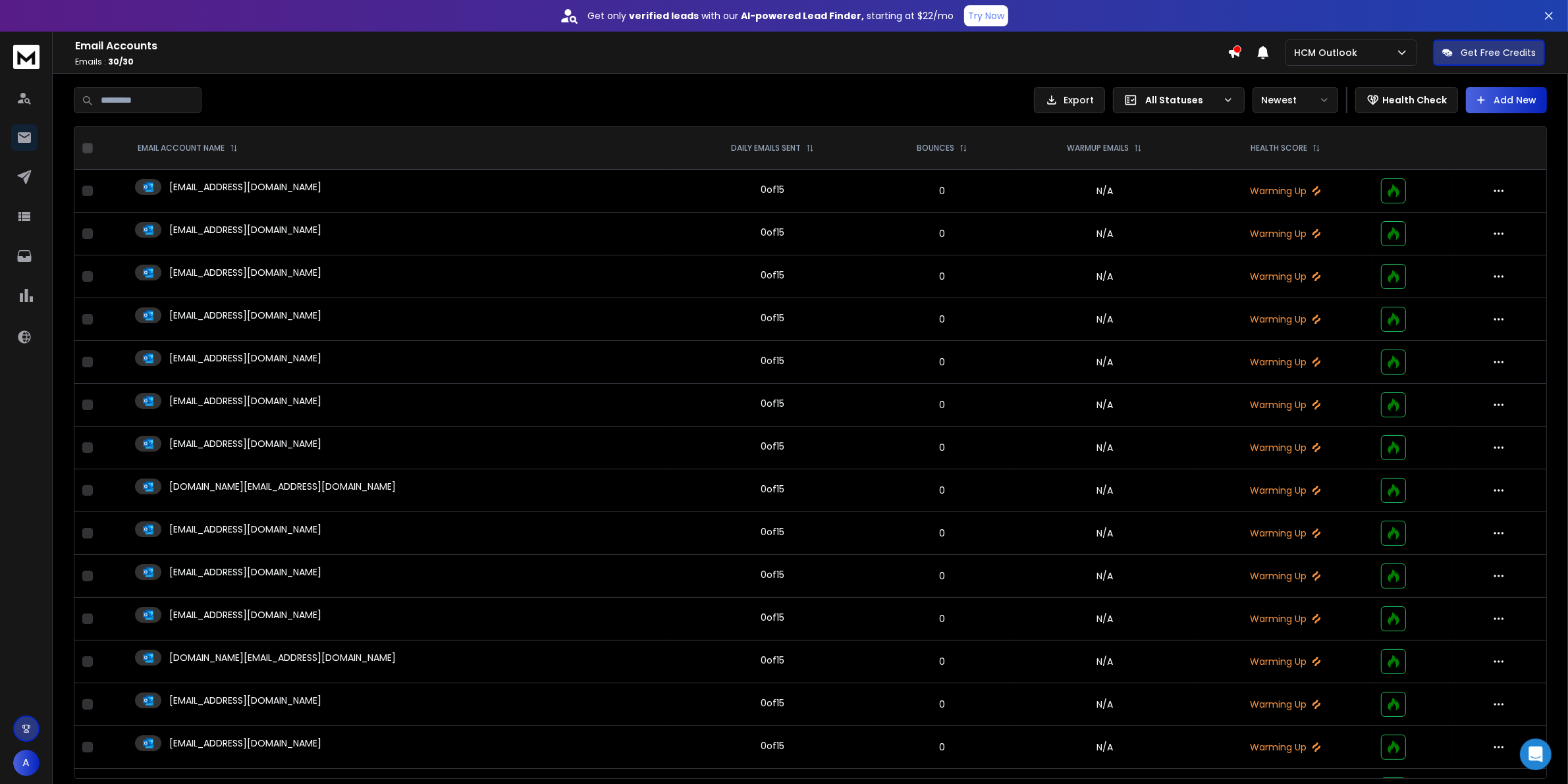
click at [1012, 397] on td "N/A" at bounding box center [1105, 405] width 186 height 43
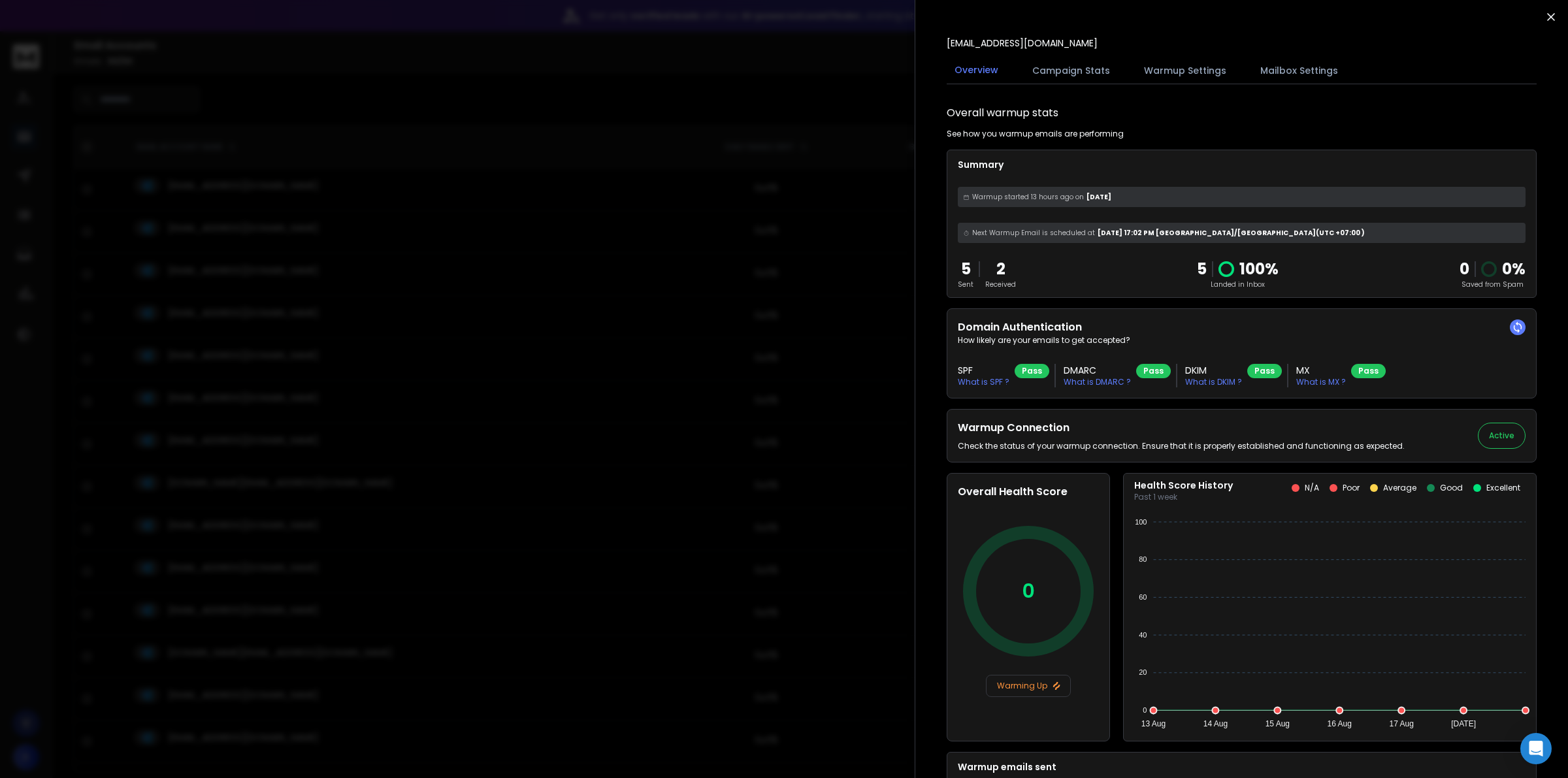
click at [1550, 21] on icon "button" at bounding box center [1551, 17] width 13 height 13
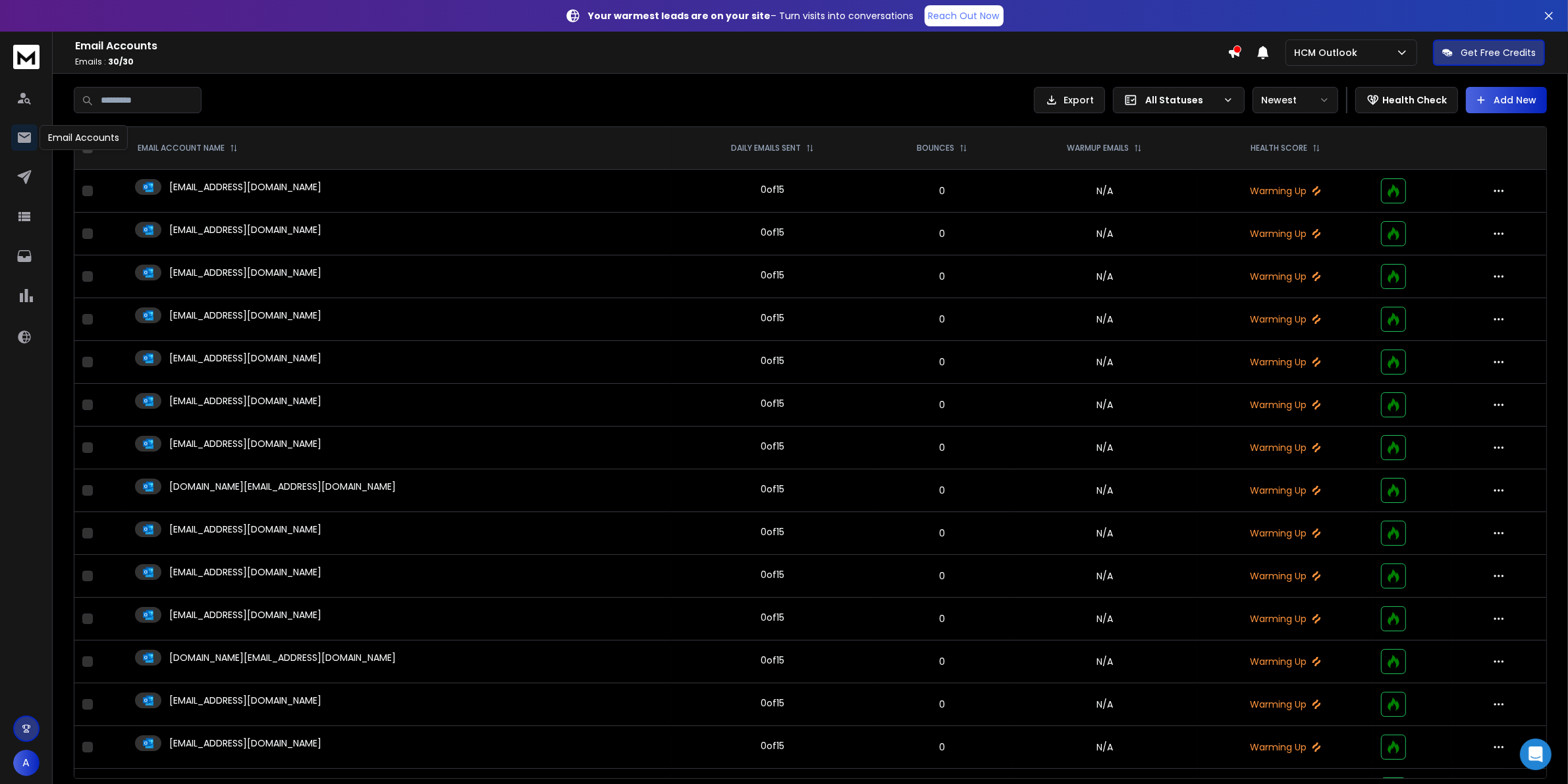
click at [31, 136] on icon at bounding box center [24, 137] width 16 height 16
click at [24, 143] on icon at bounding box center [24, 137] width 16 height 16
